Goal: Task Accomplishment & Management: Manage account settings

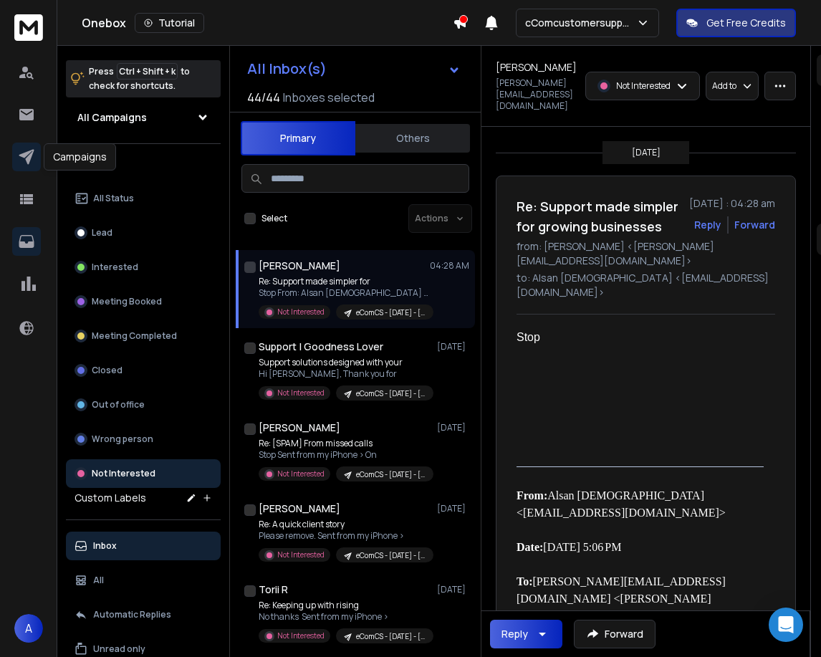
click at [32, 165] on link at bounding box center [26, 156] width 29 height 29
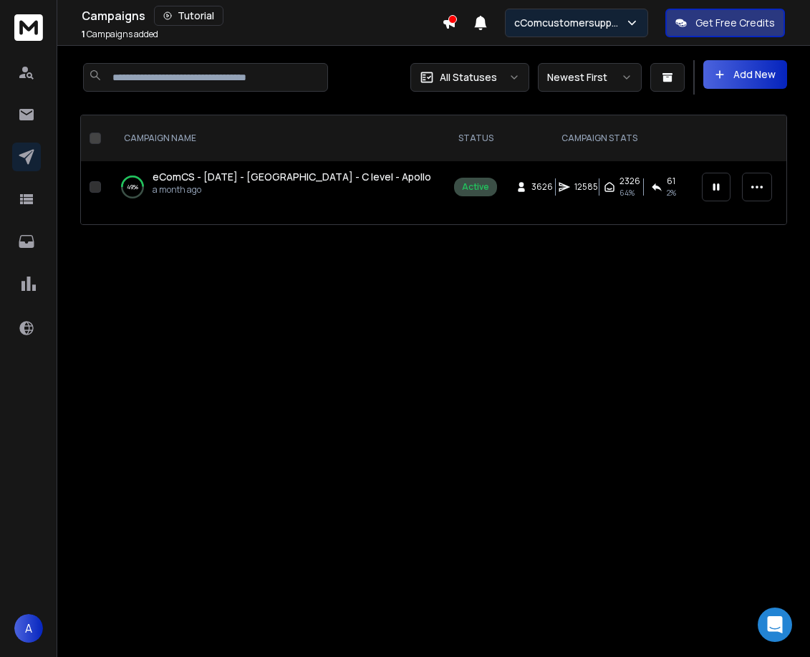
click at [645, 20] on button "cComcustomersupport" at bounding box center [576, 23] width 143 height 29
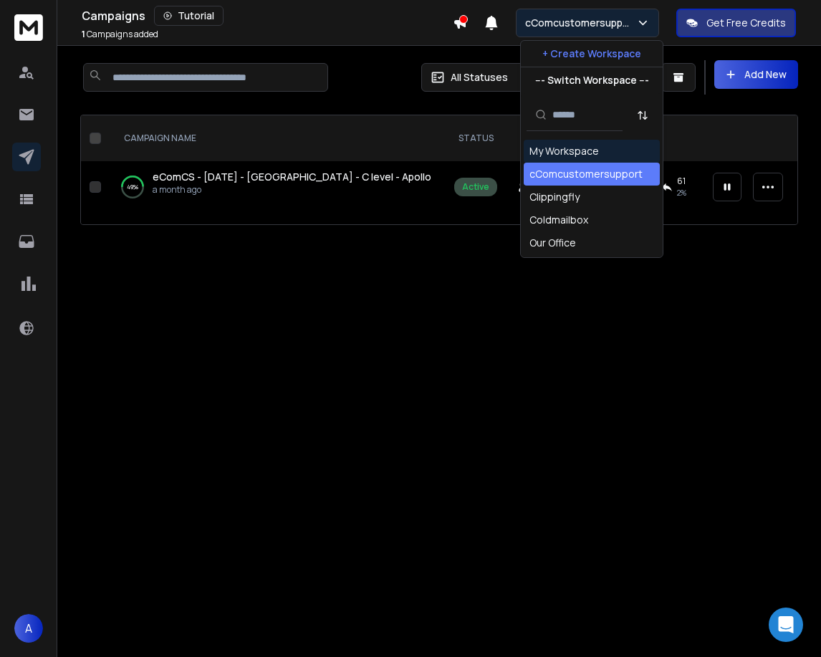
click at [645, 20] on icon "button" at bounding box center [643, 23] width 14 height 14
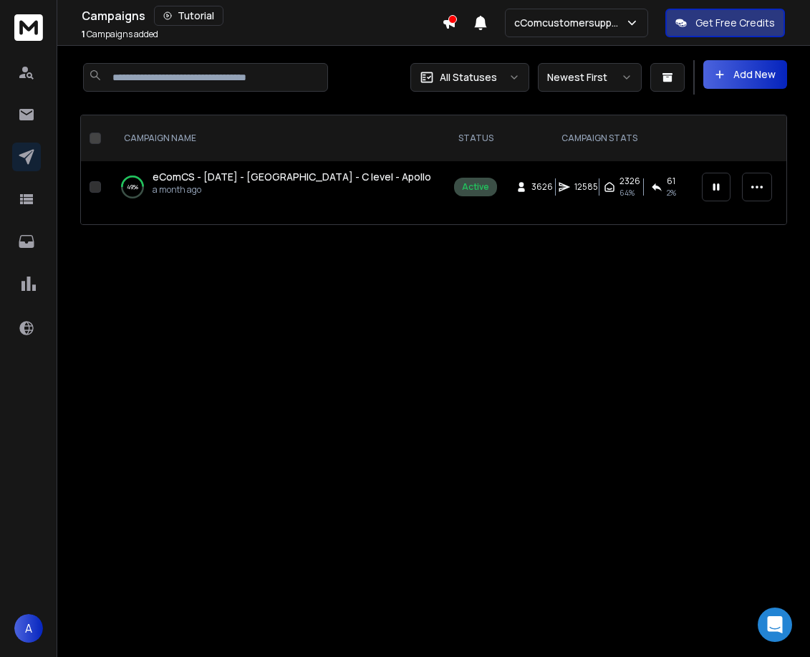
click at [485, 99] on div "Campaigns 1 Campaigns Added All Statuses Newest First Add New CAMPAIGN NAME STA…" at bounding box center [433, 388] width 707 height 657
click at [441, 103] on div "Campaigns 1 Campaigns Added All Statuses Newest First Add New CAMPAIGN NAME STA…" at bounding box center [433, 388] width 707 height 657
click at [382, 104] on div "Campaigns 1 Campaigns Added All Statuses Newest First Add New CAMPAIGN NAME STA…" at bounding box center [433, 388] width 707 height 657
click at [466, 105] on div "Campaigns 1 Campaigns Added All Statuses Newest First Add New CAMPAIGN NAME STA…" at bounding box center [433, 388] width 707 height 657
click at [601, 70] on button "Newest First" at bounding box center [590, 77] width 104 height 29
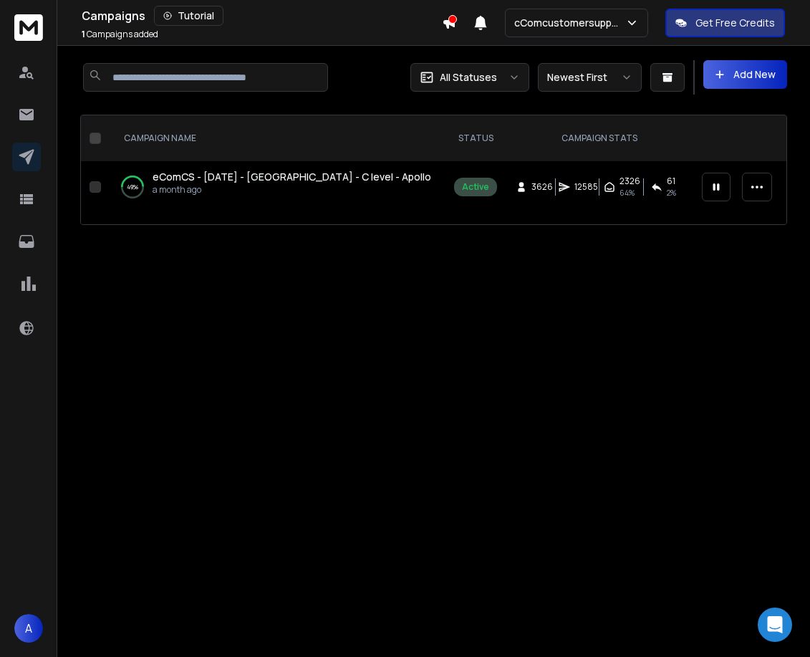
click at [601, 70] on button "Newest First" at bounding box center [590, 77] width 104 height 29
click at [483, 75] on p "All Statuses" at bounding box center [468, 77] width 57 height 14
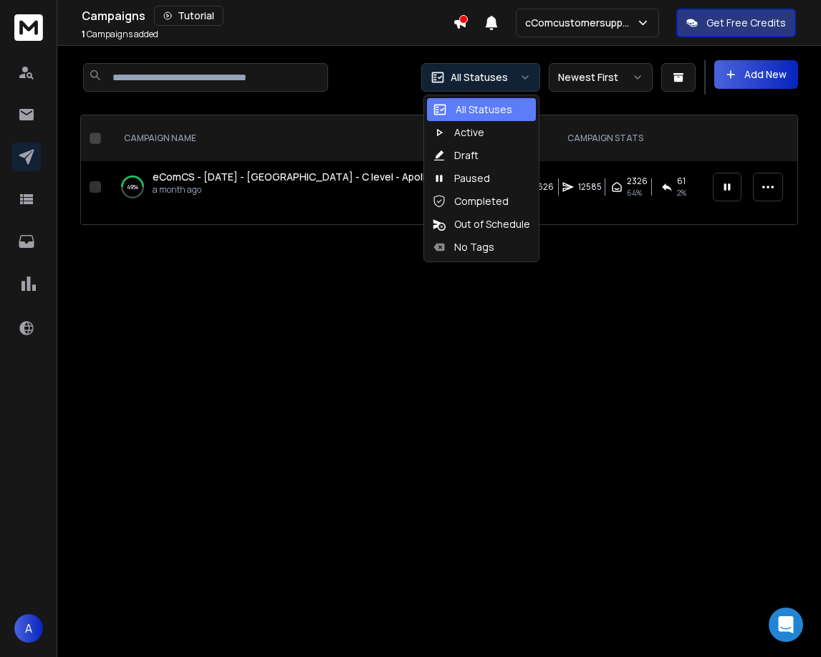
click at [483, 75] on p "All Statuses" at bounding box center [478, 77] width 57 height 14
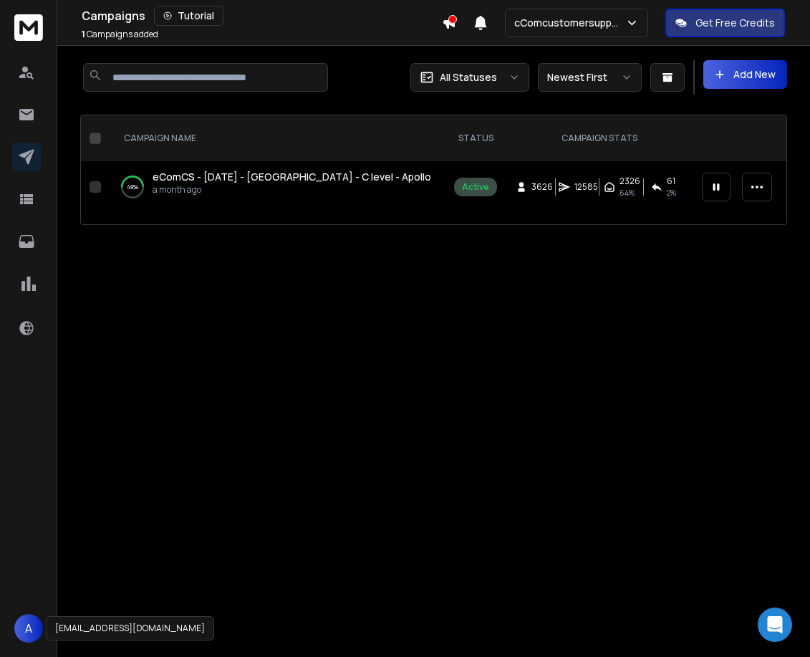
click at [22, 627] on span "A" at bounding box center [28, 628] width 29 height 29
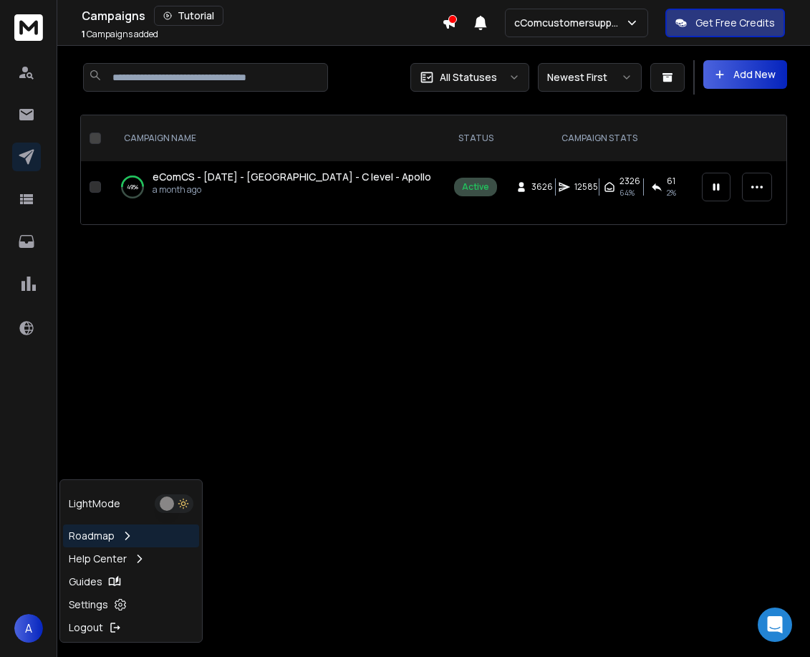
click at [24, 627] on span "A" at bounding box center [28, 628] width 29 height 29
